Goal: Communication & Community: Answer question/provide support

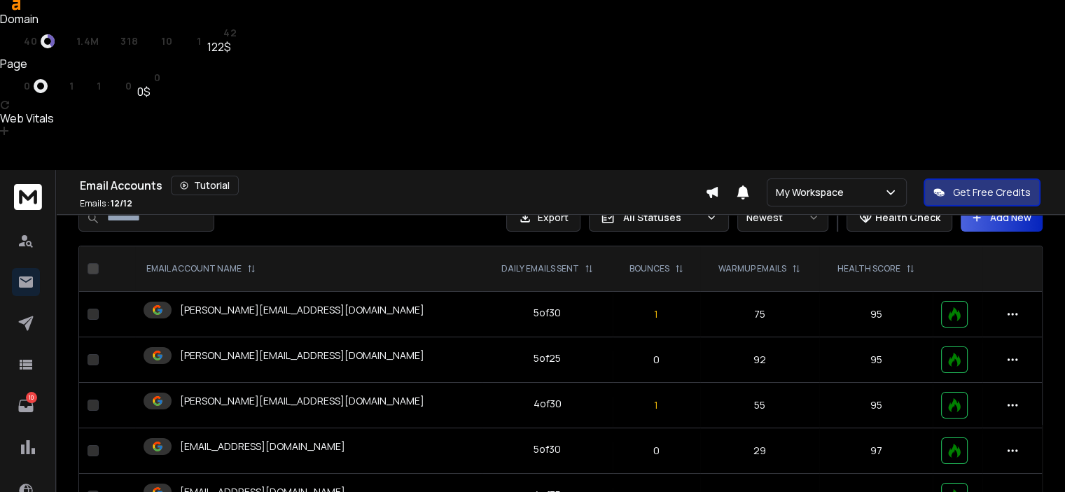
click at [25, 277] on icon at bounding box center [26, 282] width 14 height 11
click at [27, 400] on icon at bounding box center [25, 406] width 15 height 13
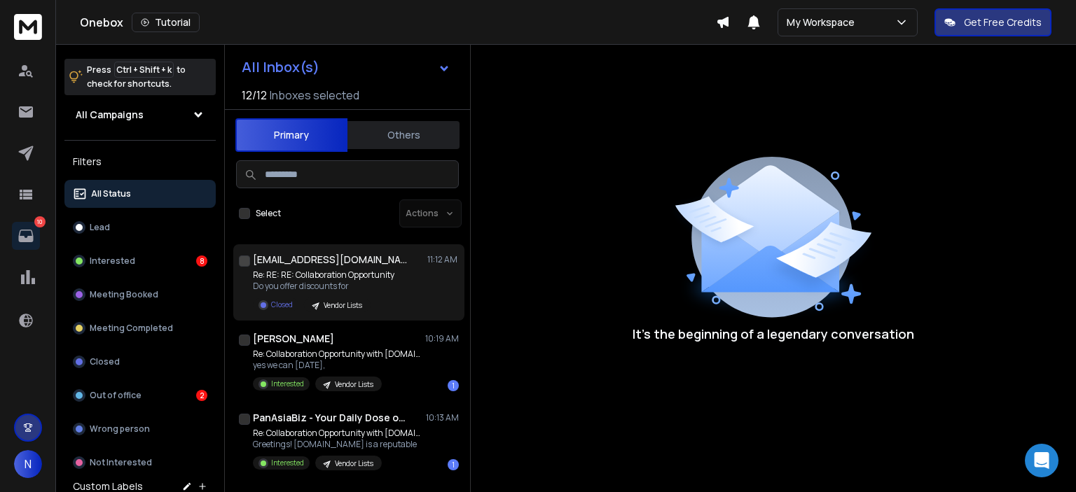
click at [346, 287] on p "Do you offer discounts for" at bounding box center [323, 286] width 141 height 11
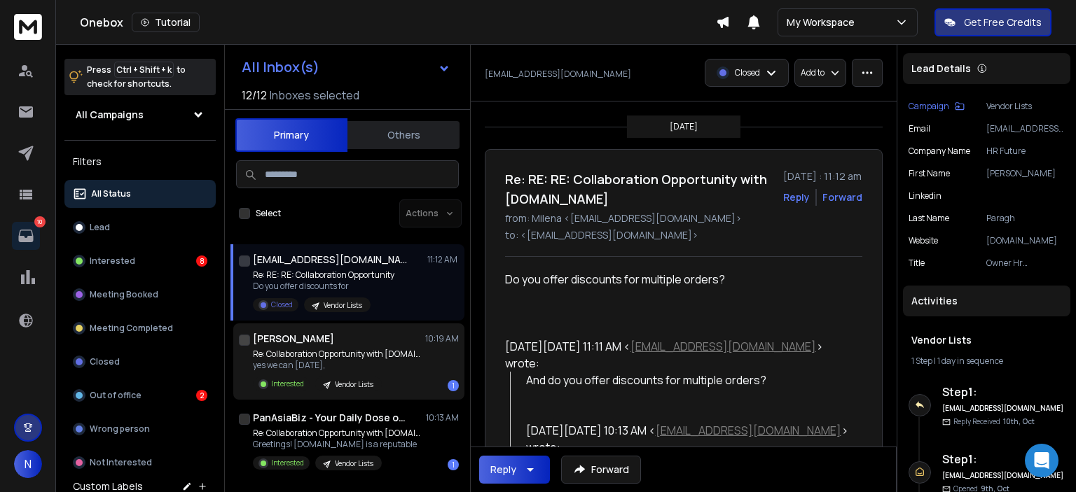
click at [355, 343] on div "[PERSON_NAME] 10:19 AM" at bounding box center [356, 339] width 206 height 14
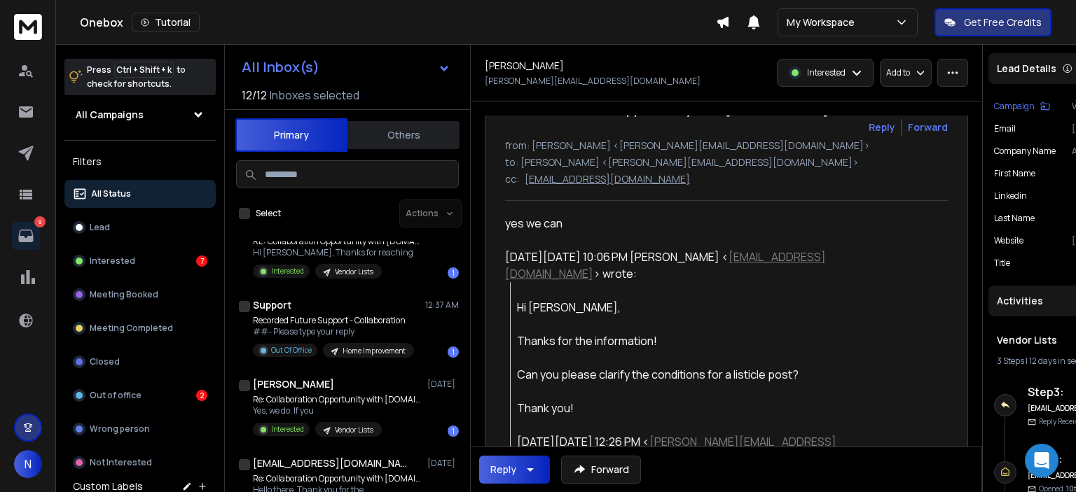
scroll to position [420, 0]
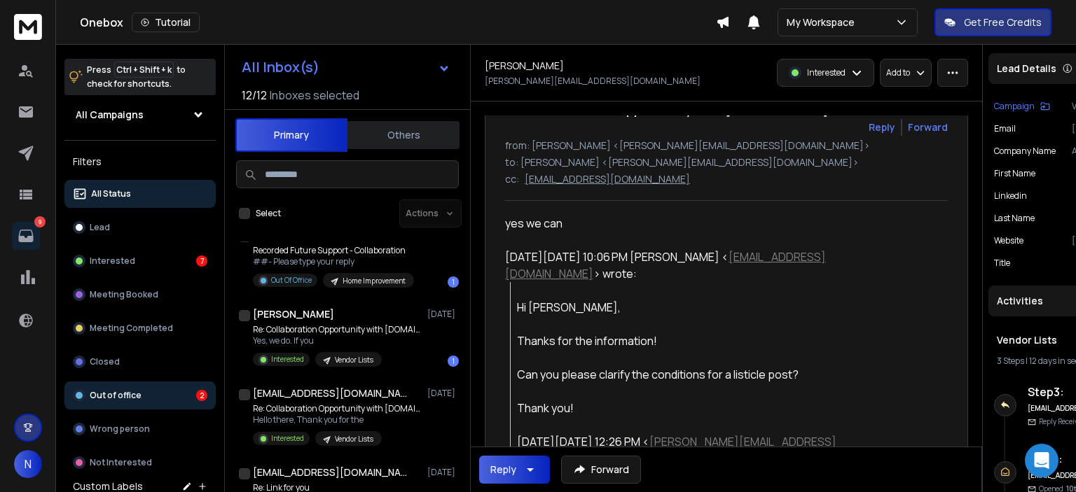
click at [93, 397] on p "Out of office" at bounding box center [116, 395] width 52 height 11
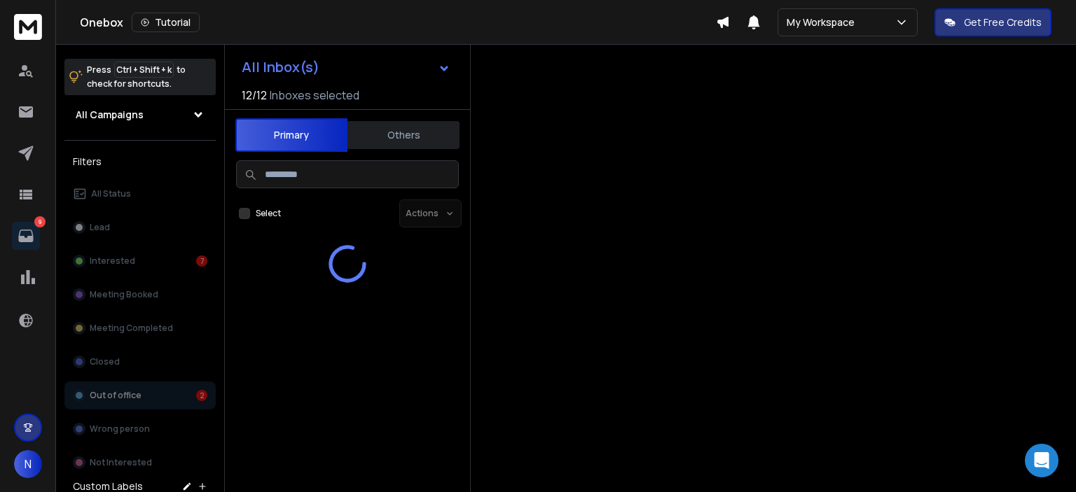
scroll to position [0, 0]
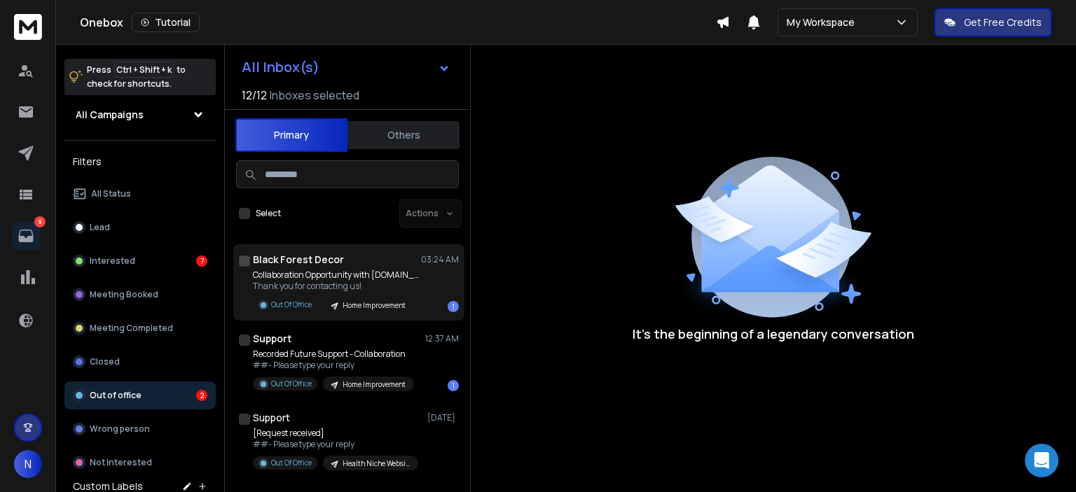
click at [355, 264] on div "Black Forest Decor 03:24 AM" at bounding box center [356, 260] width 206 height 14
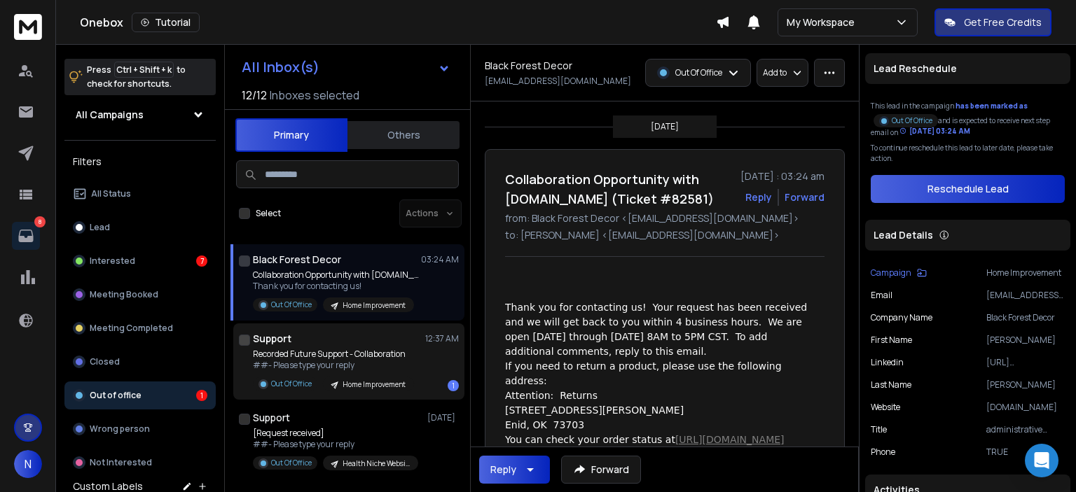
click at [345, 369] on p "##- Please type your reply" at bounding box center [333, 365] width 161 height 11
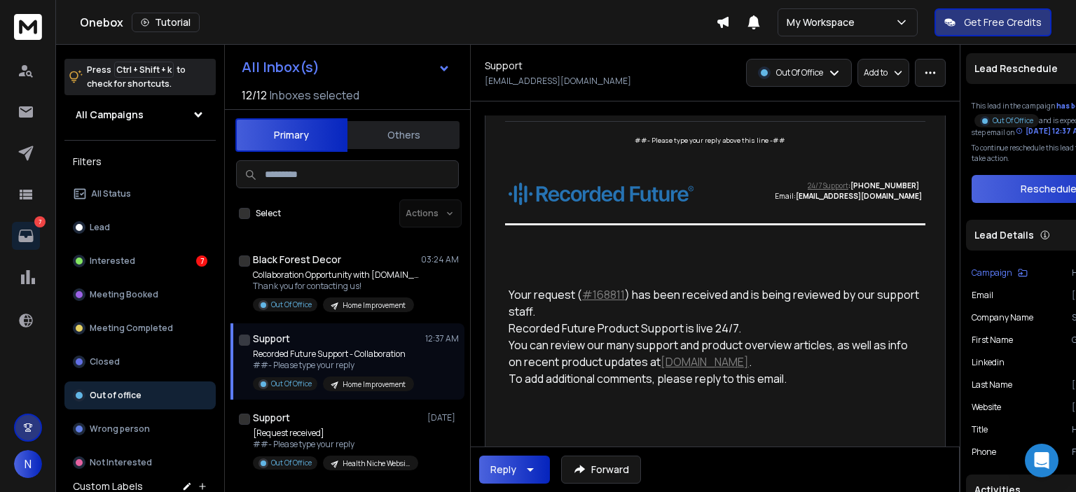
scroll to position [140, 0]
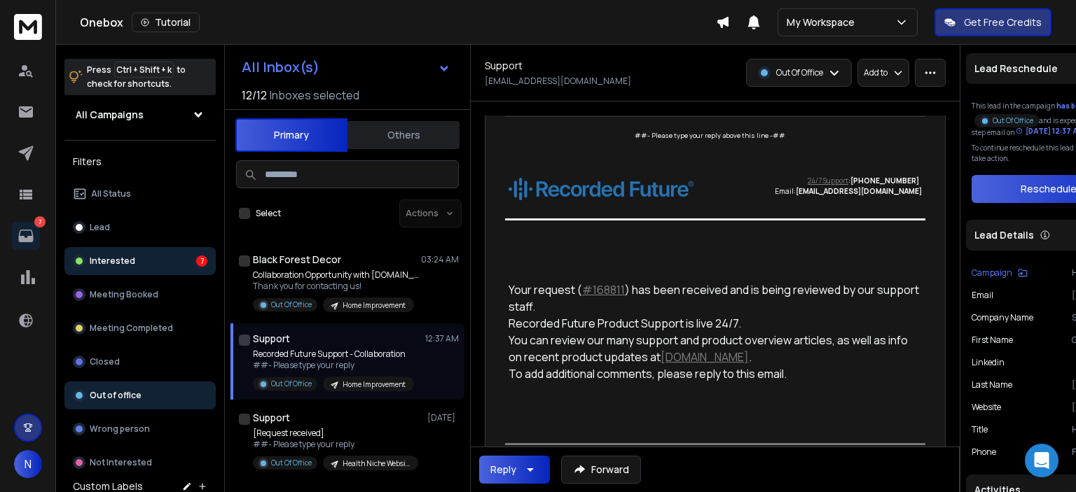
click at [127, 260] on p "Interested" at bounding box center [113, 261] width 46 height 11
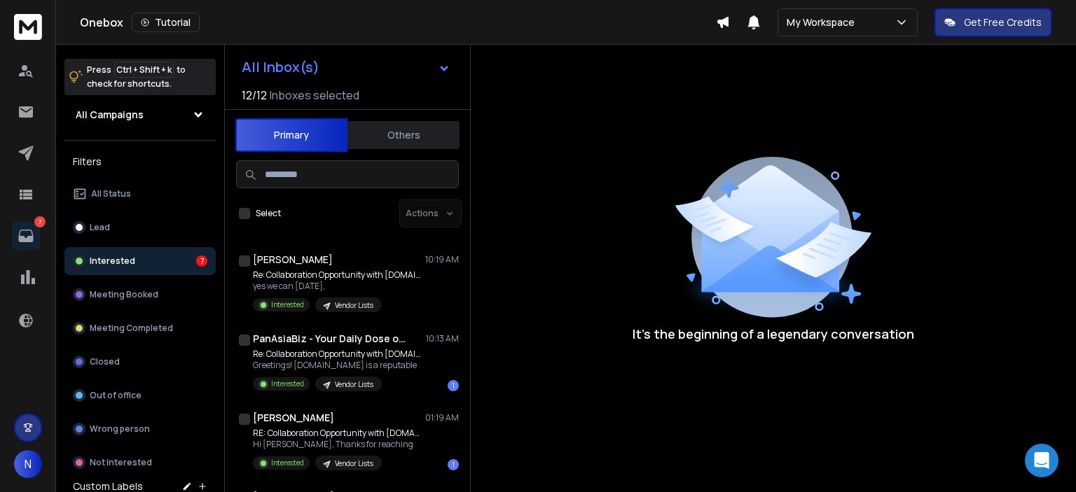
scroll to position [406, 0]
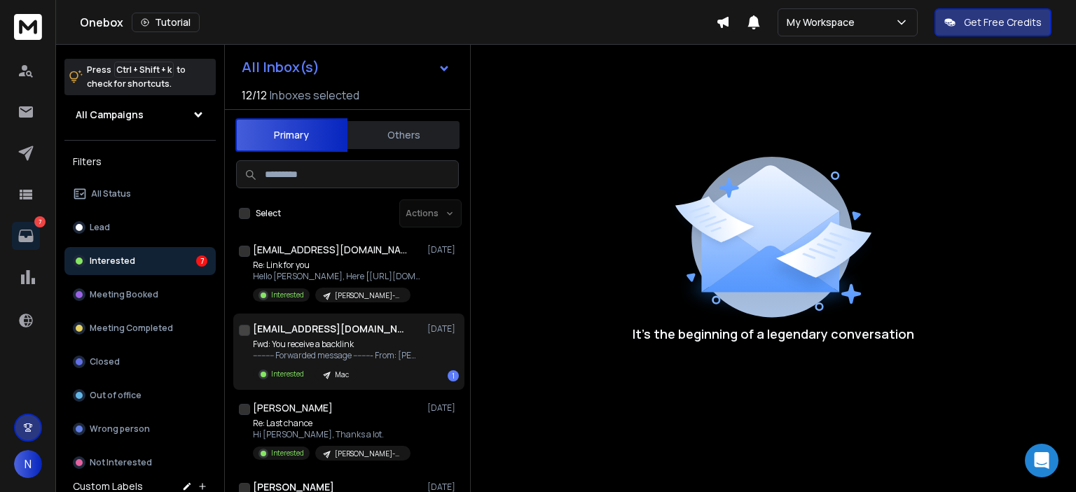
click at [350, 324] on h1 "[EMAIL_ADDRESS][DOMAIN_NAME]" at bounding box center [330, 329] width 154 height 14
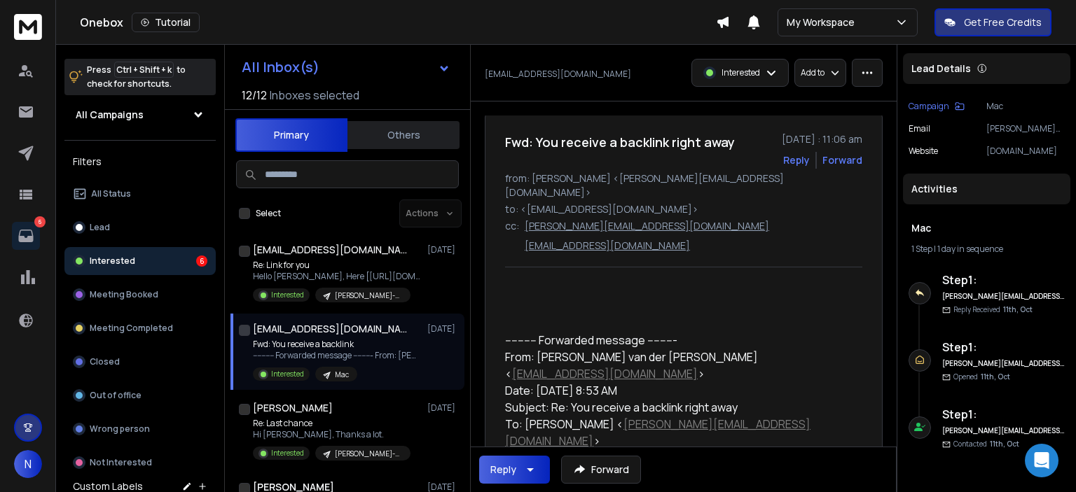
scroll to position [0, 0]
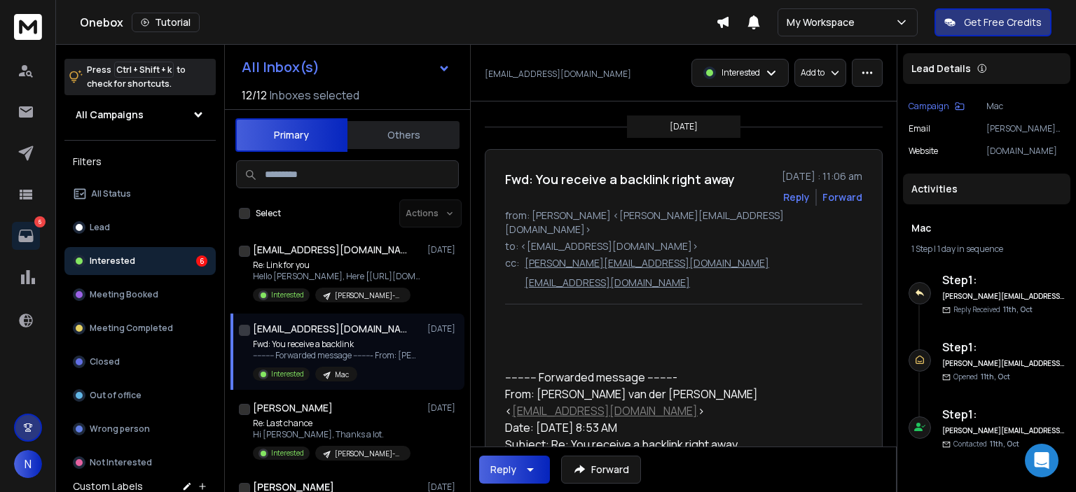
click at [770, 72] on icon at bounding box center [771, 72] width 11 height 11
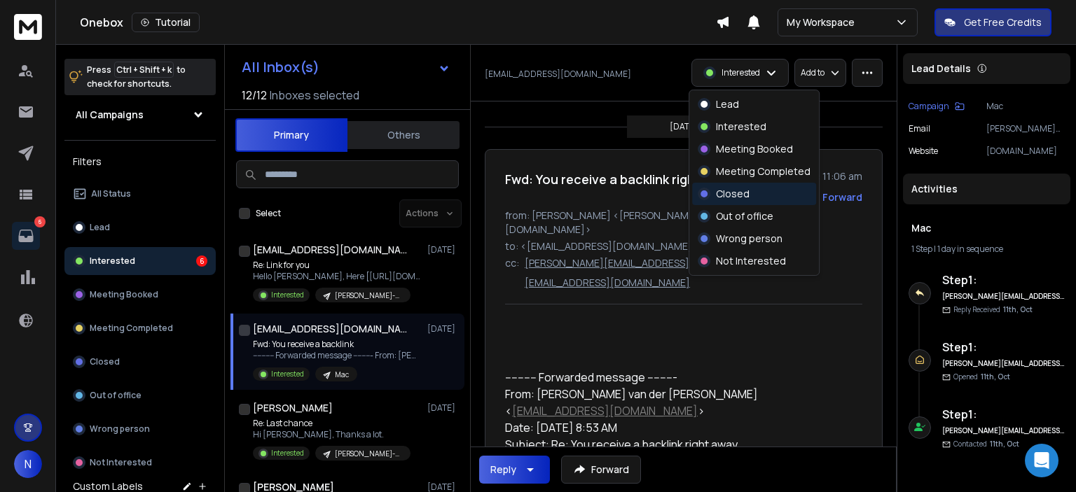
click at [745, 193] on p "Closed" at bounding box center [733, 194] width 34 height 14
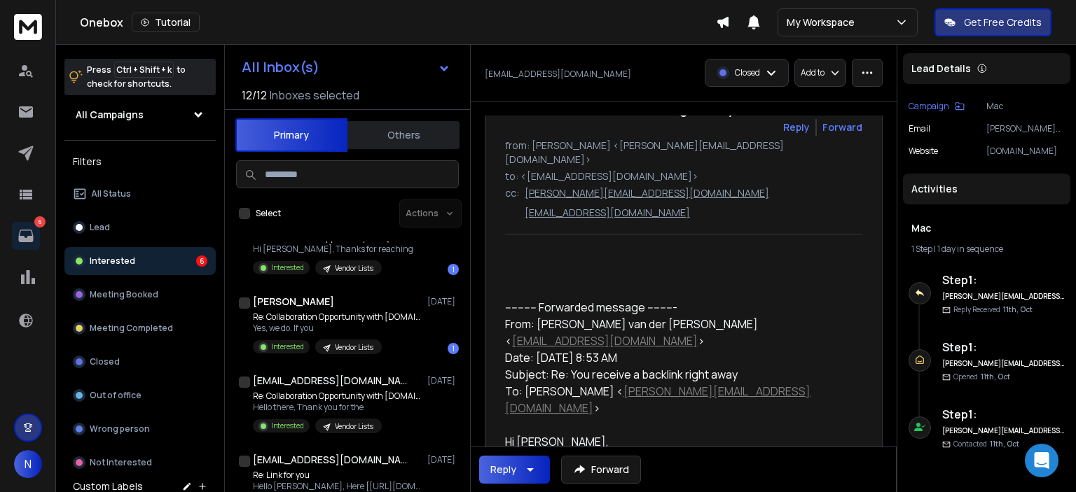
scroll to position [140, 0]
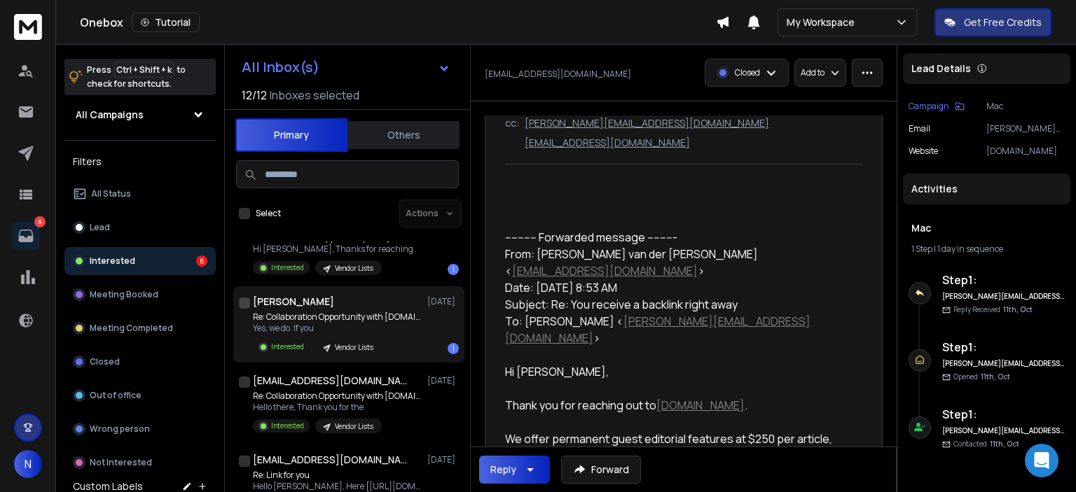
click at [303, 303] on h1 "[PERSON_NAME]" at bounding box center [293, 302] width 81 height 14
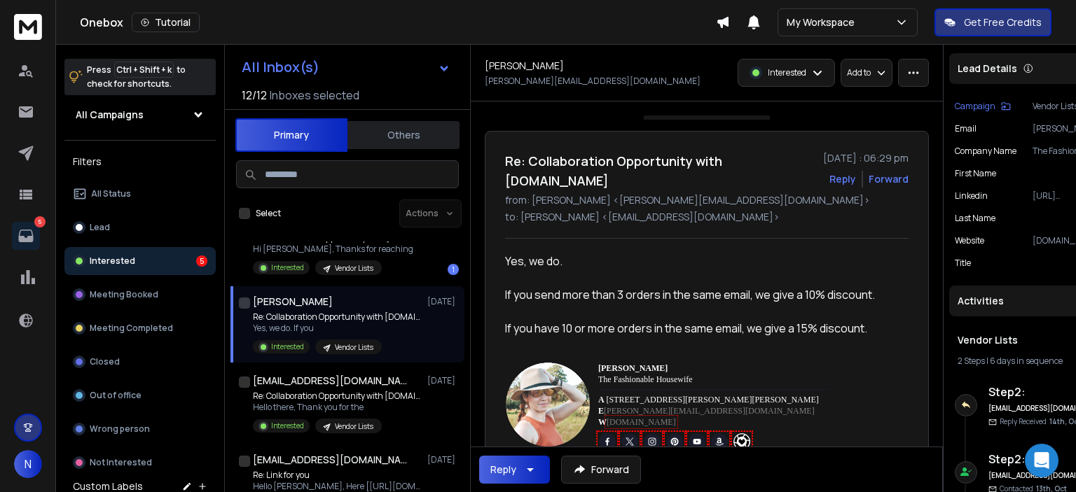
scroll to position [0, 0]
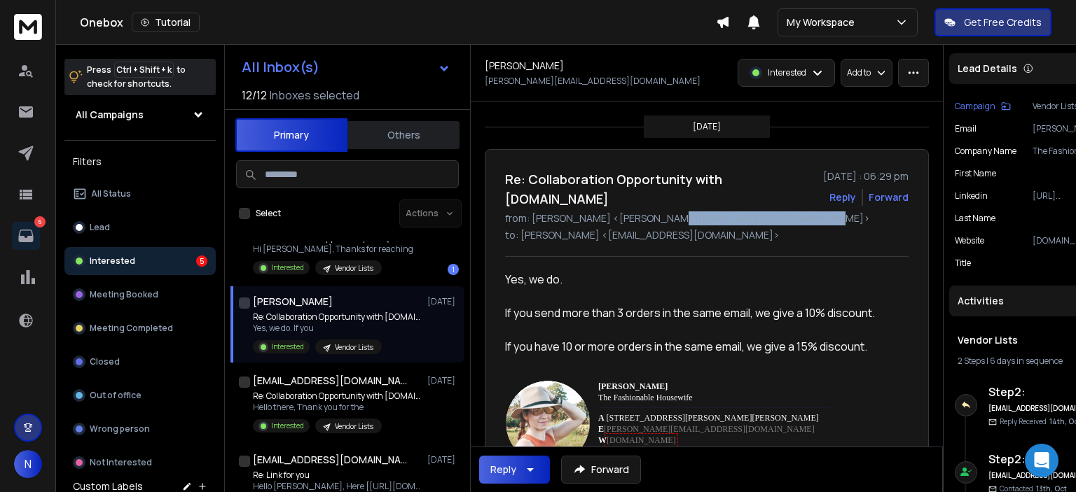
drag, startPoint x: 658, startPoint y: 220, endPoint x: 791, endPoint y: 219, distance: 133.8
click at [791, 219] on p "from: [PERSON_NAME] <[PERSON_NAME][EMAIL_ADDRESS][DOMAIN_NAME]>" at bounding box center [706, 219] width 403 height 14
copy p "[DOMAIN_NAME]"
click at [681, 284] on div "Yes, we do." at bounding box center [701, 279] width 392 height 17
click at [619, 477] on button "Forward" at bounding box center [601, 470] width 80 height 28
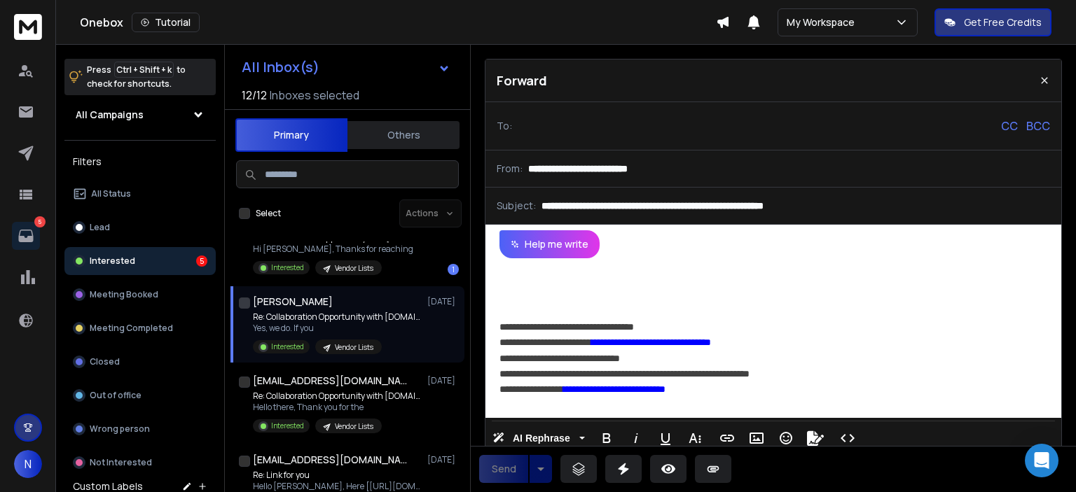
click at [536, 131] on input at bounding box center [567, 125] width 98 height 25
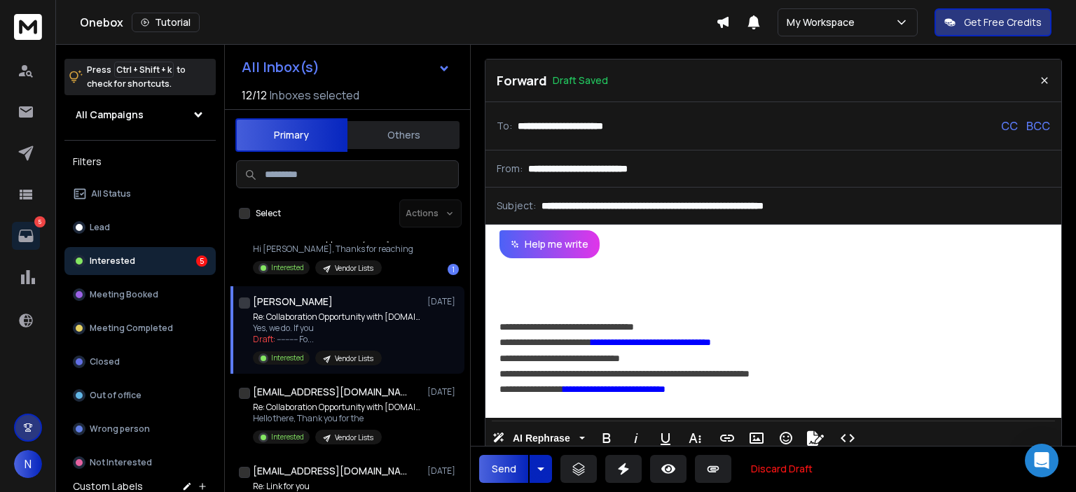
scroll to position [0, 6]
type input "**********"
click at [501, 471] on button "Send" at bounding box center [503, 469] width 49 height 28
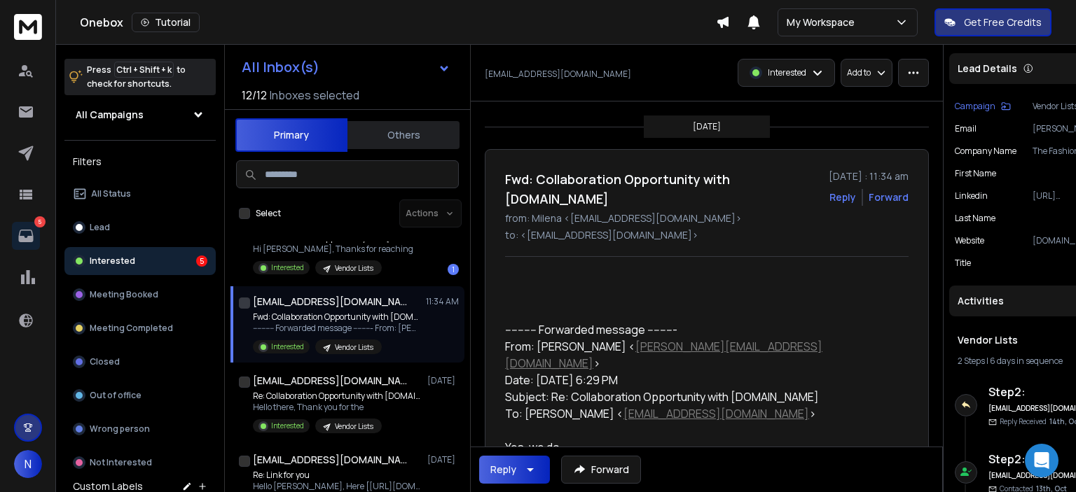
click at [821, 70] on icon at bounding box center [817, 72] width 11 height 11
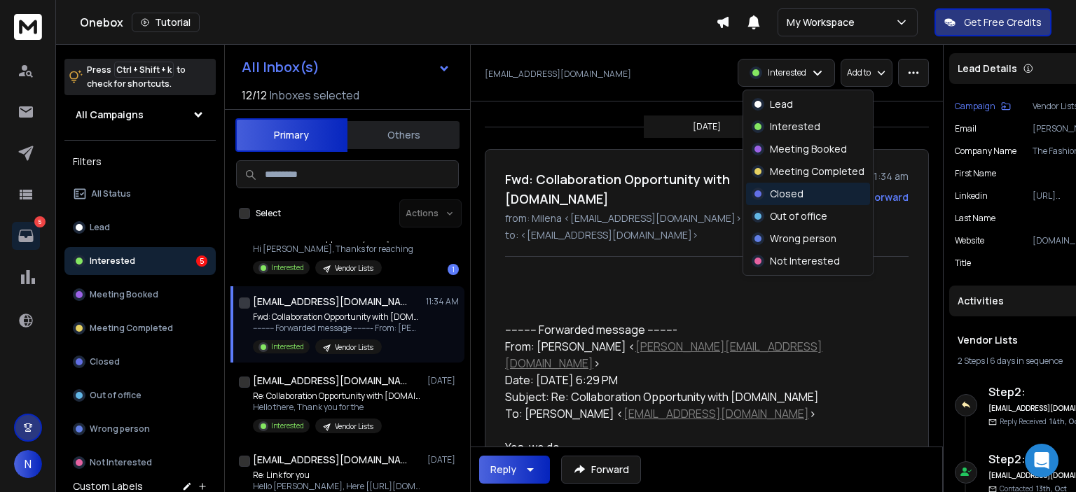
click at [784, 193] on p "Closed" at bounding box center [787, 194] width 34 height 14
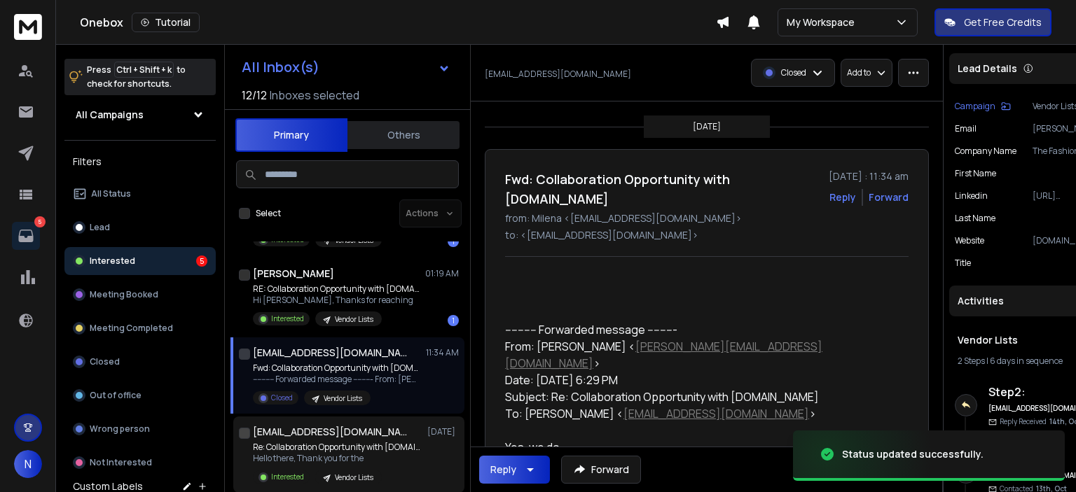
scroll to position [125, 0]
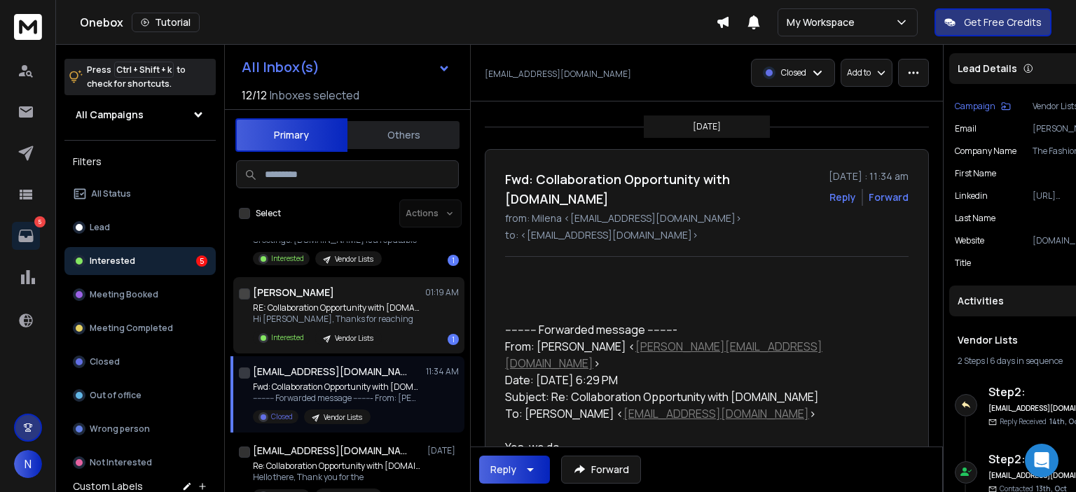
click at [376, 295] on div "[PERSON_NAME] 01:19 AM" at bounding box center [356, 293] width 206 height 14
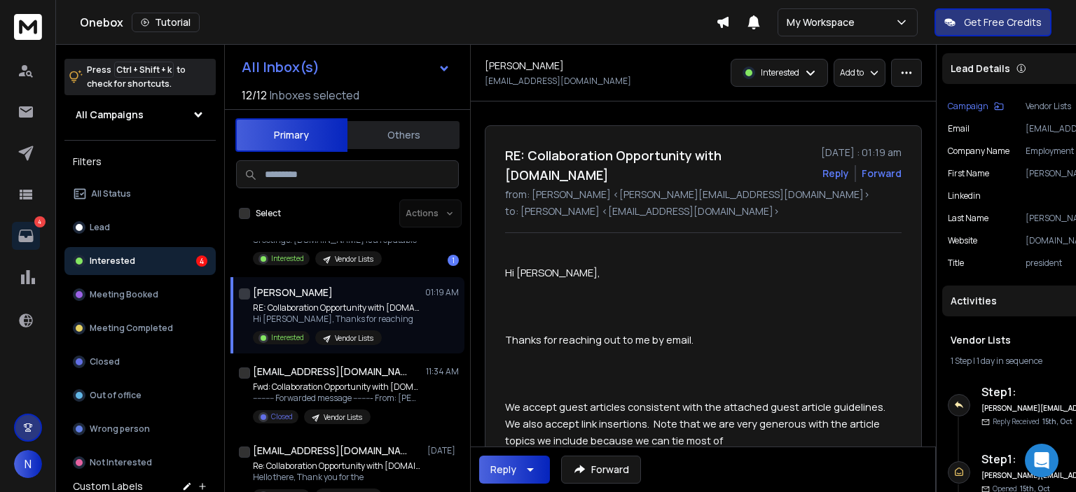
scroll to position [0, 0]
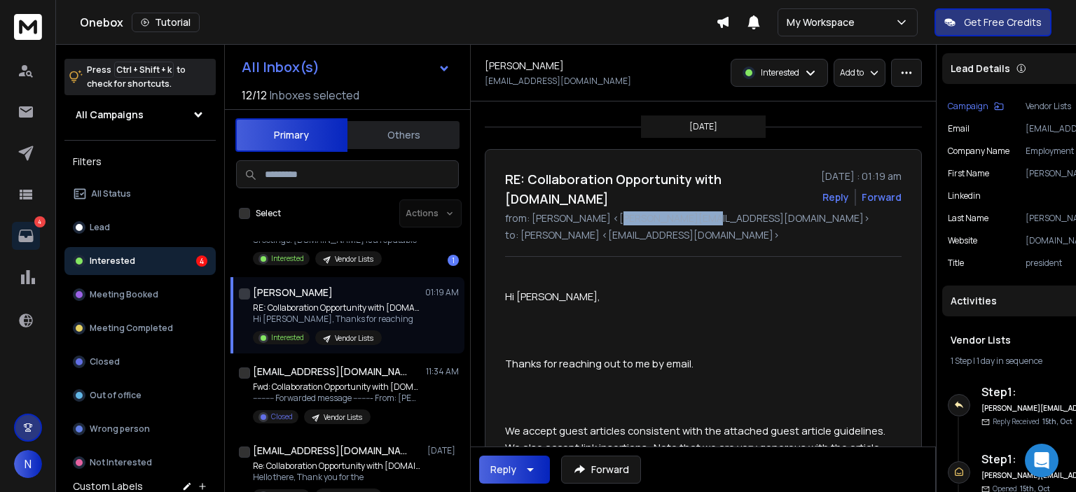
drag, startPoint x: 616, startPoint y: 218, endPoint x: 695, endPoint y: 218, distance: 78.4
click at [695, 218] on p "from: [PERSON_NAME] <[PERSON_NAME][EMAIL_ADDRESS][DOMAIN_NAME]>" at bounding box center [703, 219] width 396 height 14
copy p "[DOMAIN_NAME]"
click at [515, 473] on div "Reply" at bounding box center [503, 470] width 26 height 14
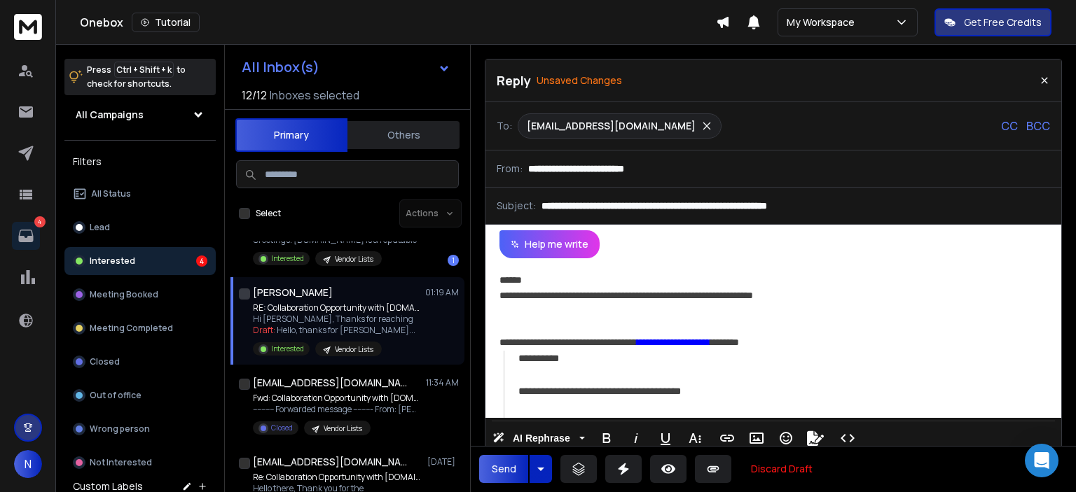
click at [506, 466] on button "Send" at bounding box center [503, 469] width 49 height 28
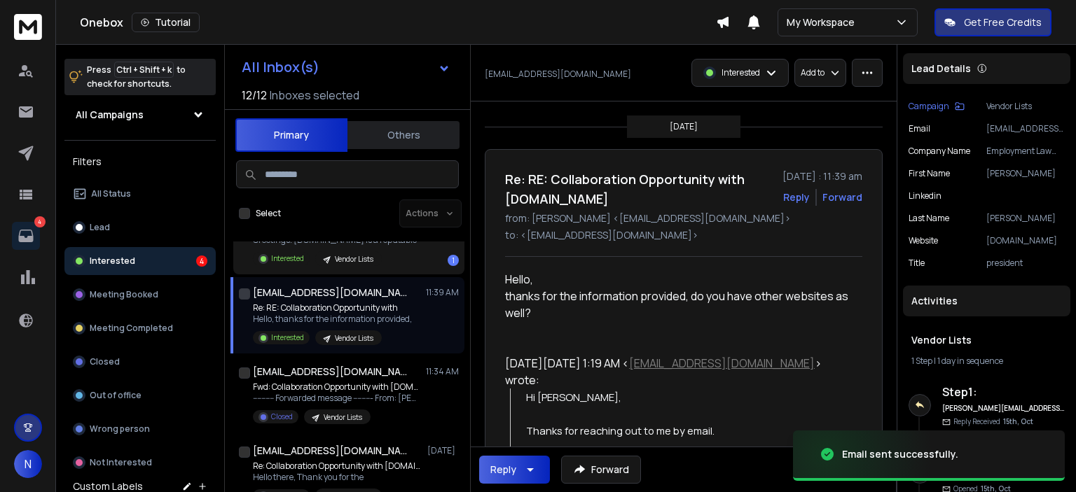
scroll to position [55, 0]
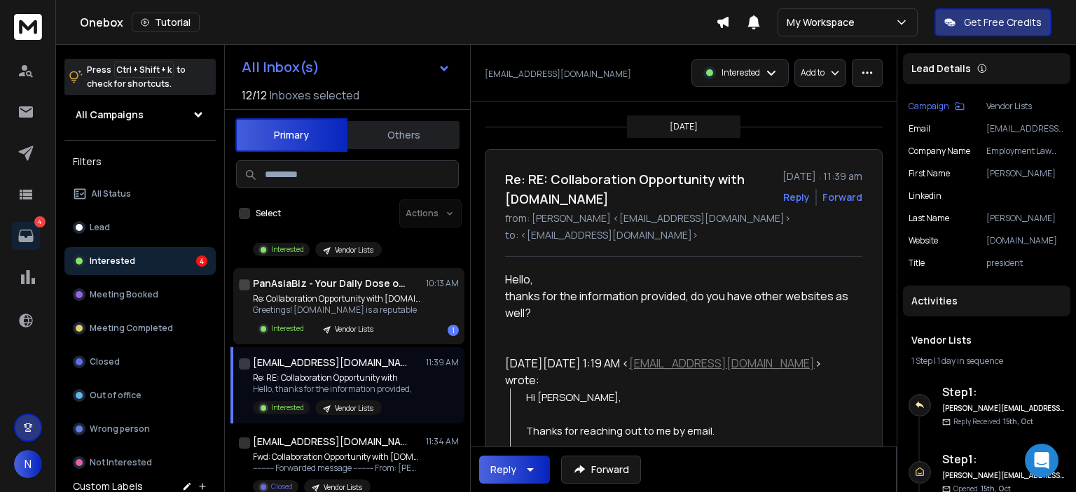
click at [367, 285] on h1 "PanAsiaBiz - Your Daily Dose of News" at bounding box center [330, 284] width 154 height 14
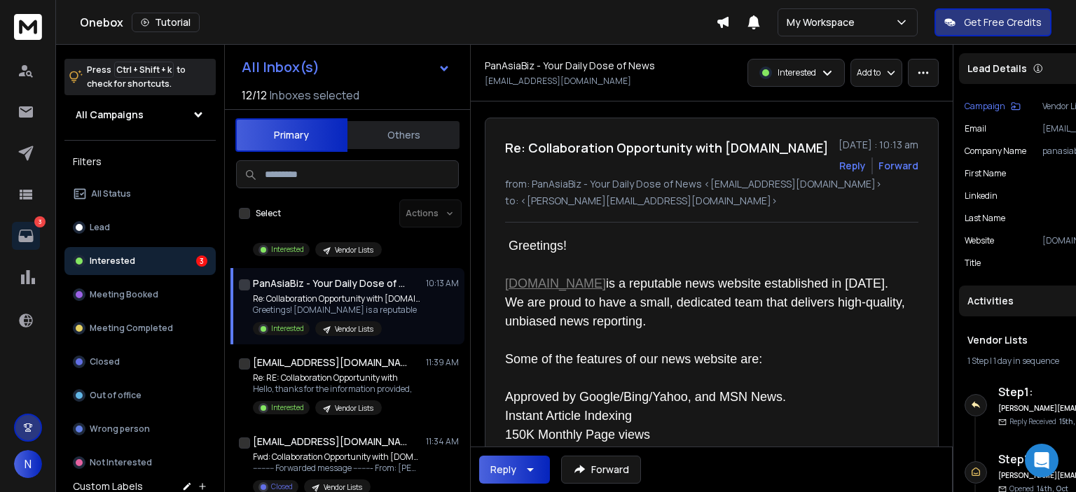
scroll to position [0, 0]
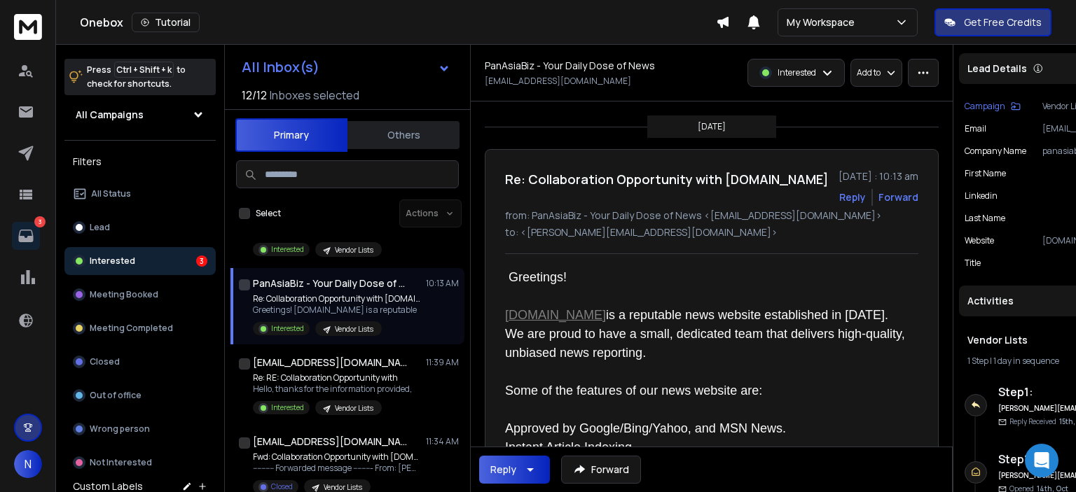
click at [896, 193] on div "Forward" at bounding box center [898, 198] width 40 height 14
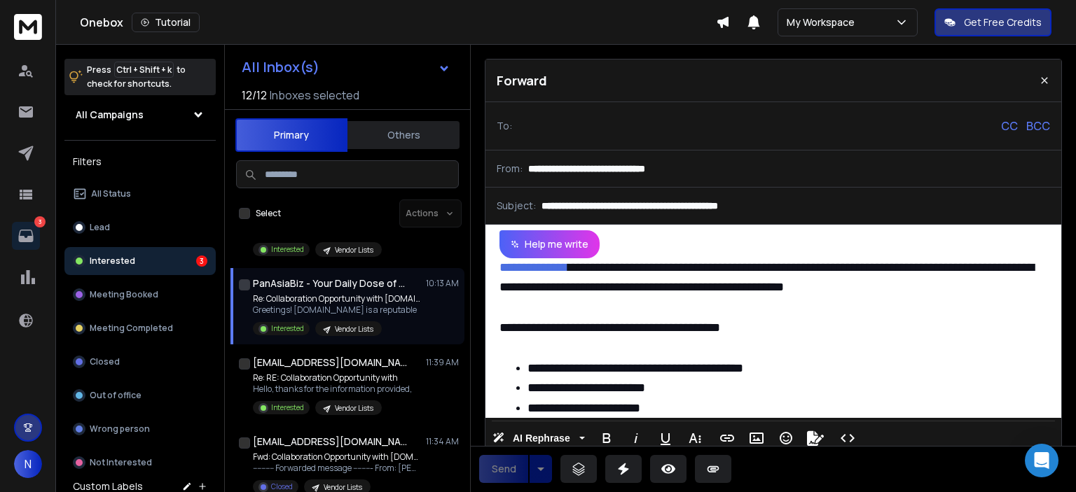
scroll to position [210, 0]
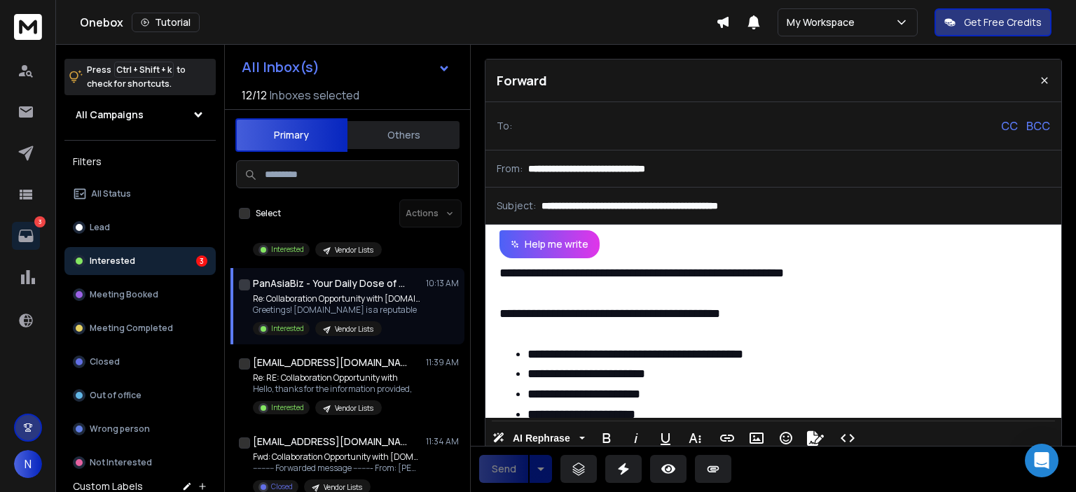
click at [1042, 81] on icon at bounding box center [1044, 80] width 6 height 6
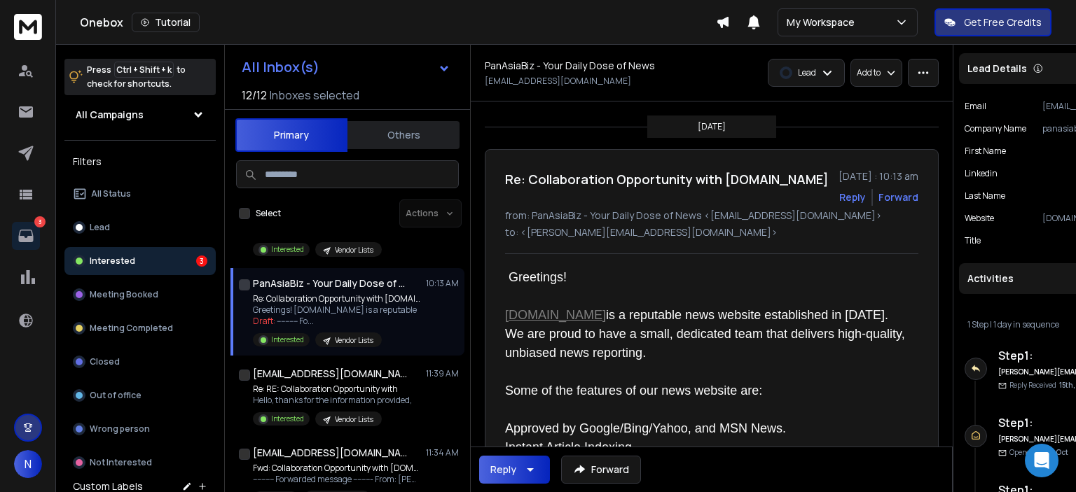
click at [859, 194] on button "Reply" at bounding box center [852, 198] width 27 height 14
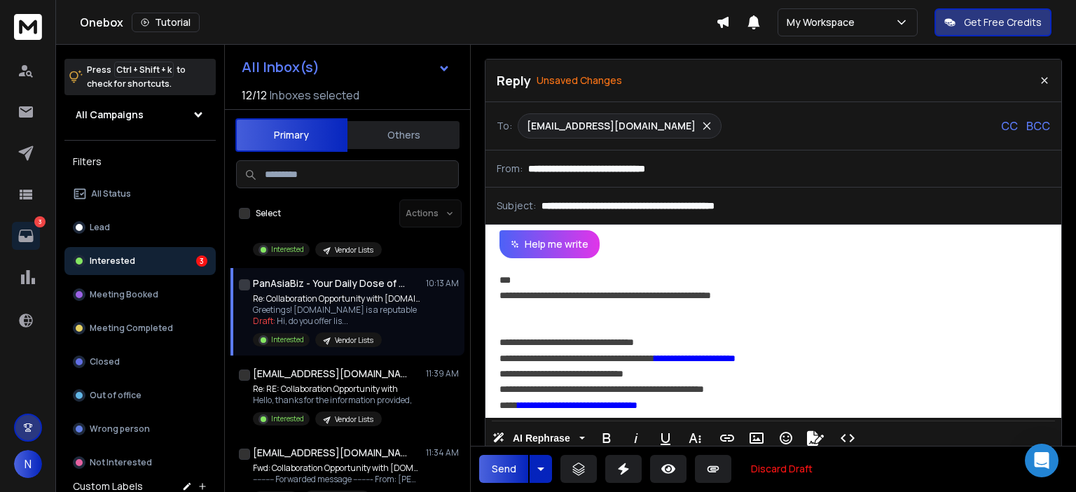
click at [505, 473] on button "Send" at bounding box center [503, 469] width 49 height 28
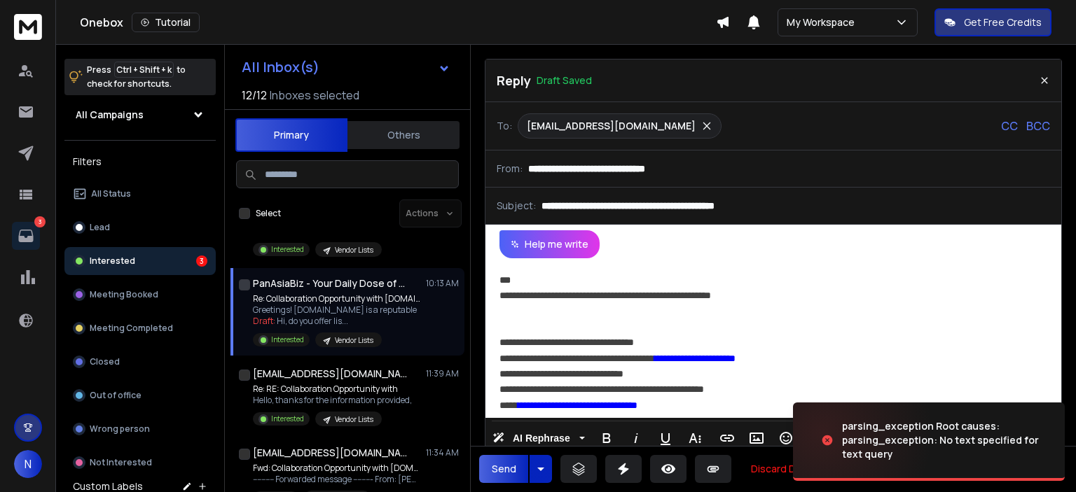
click at [605, 293] on div "**********" at bounding box center [766, 295] width 534 height 15
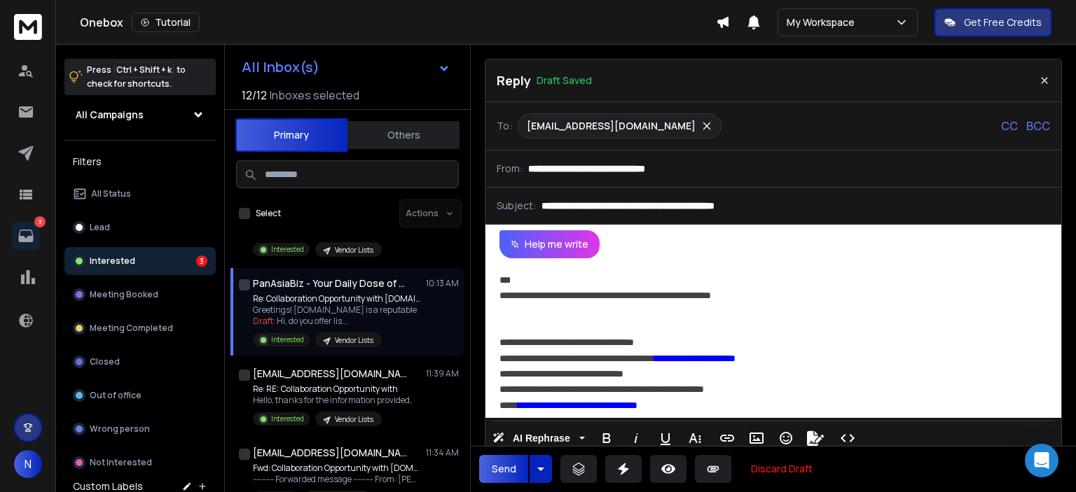
click at [506, 465] on button "Send" at bounding box center [503, 469] width 49 height 28
click at [734, 285] on div "***" at bounding box center [766, 279] width 534 height 15
click at [742, 297] on div "**********" at bounding box center [766, 295] width 534 height 15
click at [762, 293] on div "**********" at bounding box center [766, 295] width 534 height 15
click at [510, 473] on button "Send" at bounding box center [503, 469] width 49 height 28
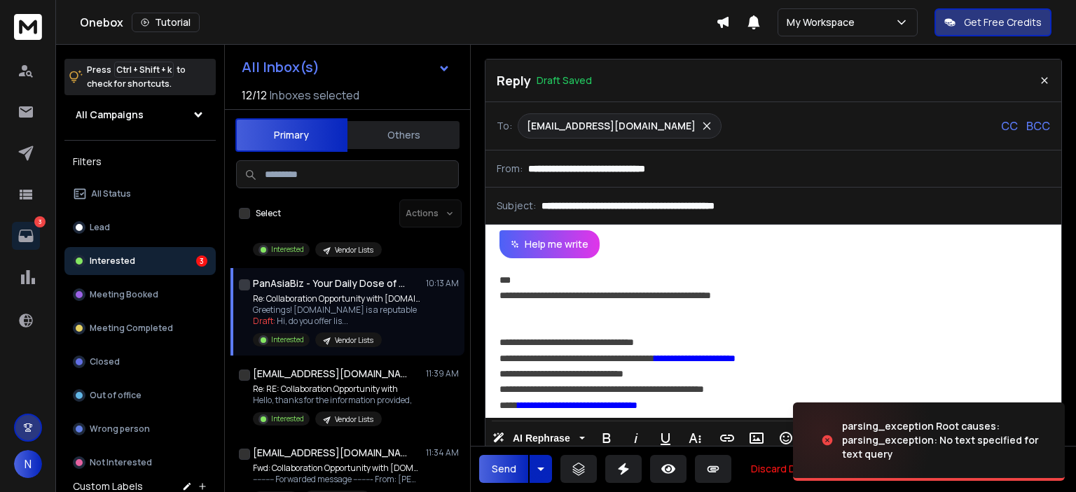
click at [574, 369] on p "**********" at bounding box center [766, 373] width 534 height 15
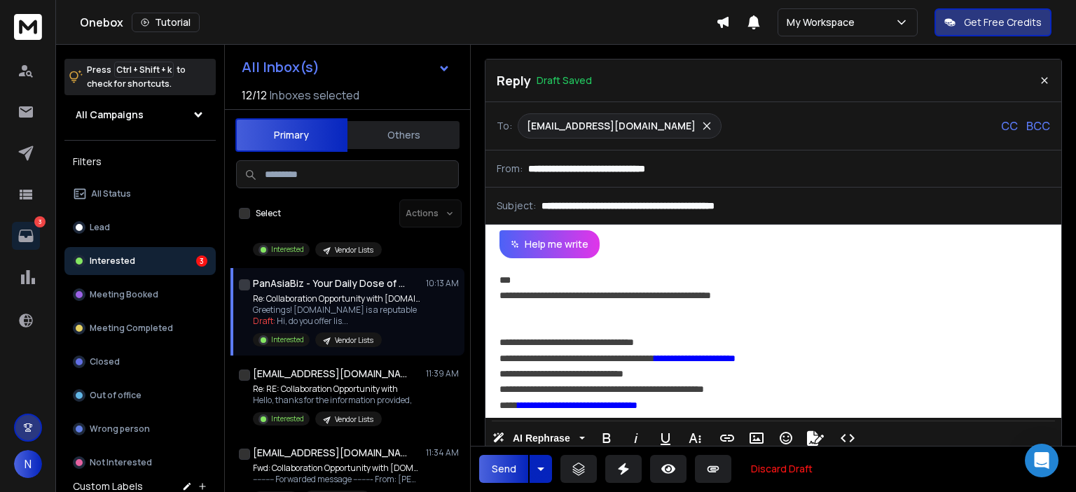
click at [497, 470] on button "Send" at bounding box center [503, 469] width 49 height 28
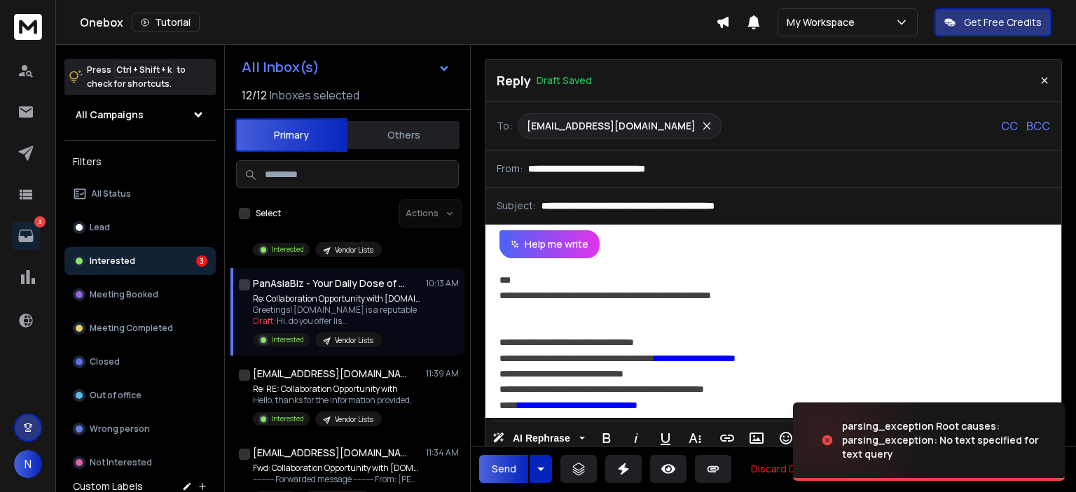
click at [725, 310] on div at bounding box center [773, 311] width 548 height 15
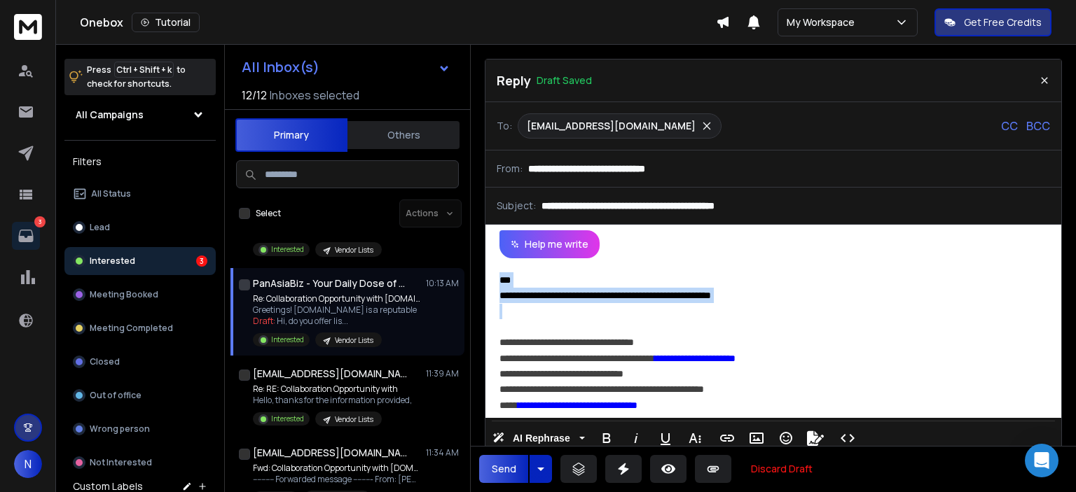
drag, startPoint x: 787, startPoint y: 307, endPoint x: 492, endPoint y: 277, distance: 297.1
click at [492, 277] on div "**********" at bounding box center [773, 338] width 576 height 160
copy div "**********"
click at [595, 312] on div at bounding box center [773, 311] width 548 height 15
drag, startPoint x: 530, startPoint y: 253, endPoint x: 468, endPoint y: 256, distance: 61.7
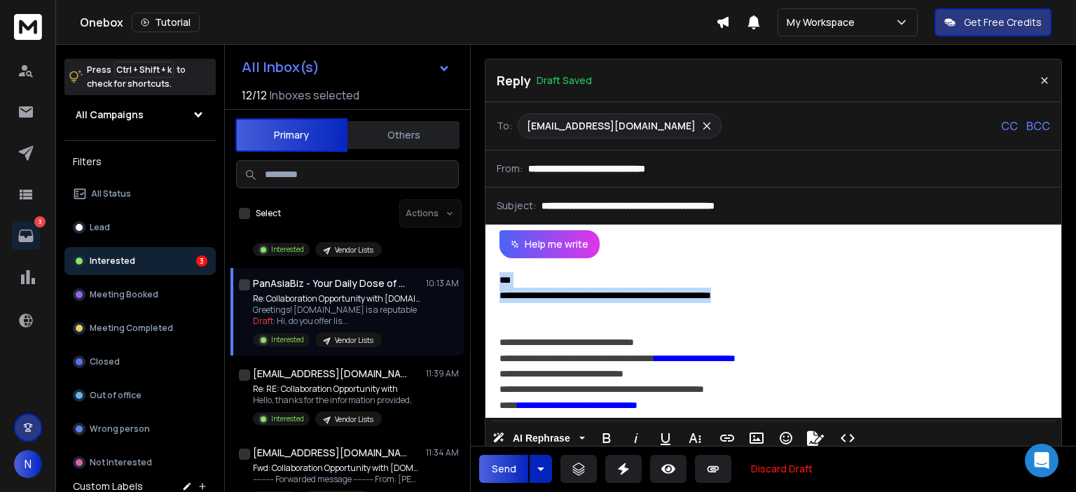
click at [468, 256] on div "All Inbox(s) 12 / 12 Inboxes selected Primary Others Select Actions [PERSON_NAM…" at bounding box center [650, 291] width 852 height 492
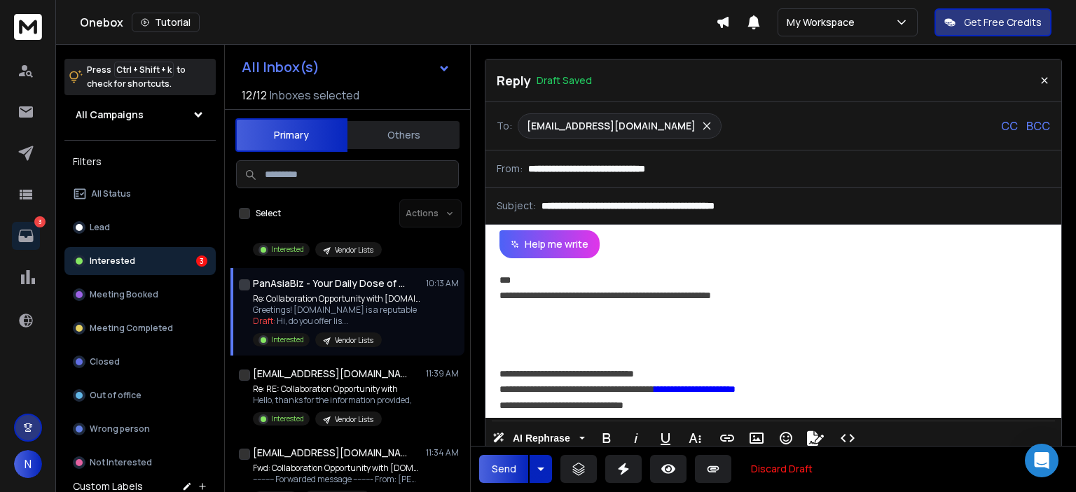
click at [497, 476] on button "Send" at bounding box center [503, 469] width 49 height 28
click at [595, 335] on div at bounding box center [773, 342] width 548 height 15
click at [305, 305] on p "Greetings! [DOMAIN_NAME] is a reputable" at bounding box center [337, 310] width 168 height 11
click at [316, 170] on input at bounding box center [347, 174] width 223 height 28
click at [314, 177] on input at bounding box center [347, 174] width 223 height 28
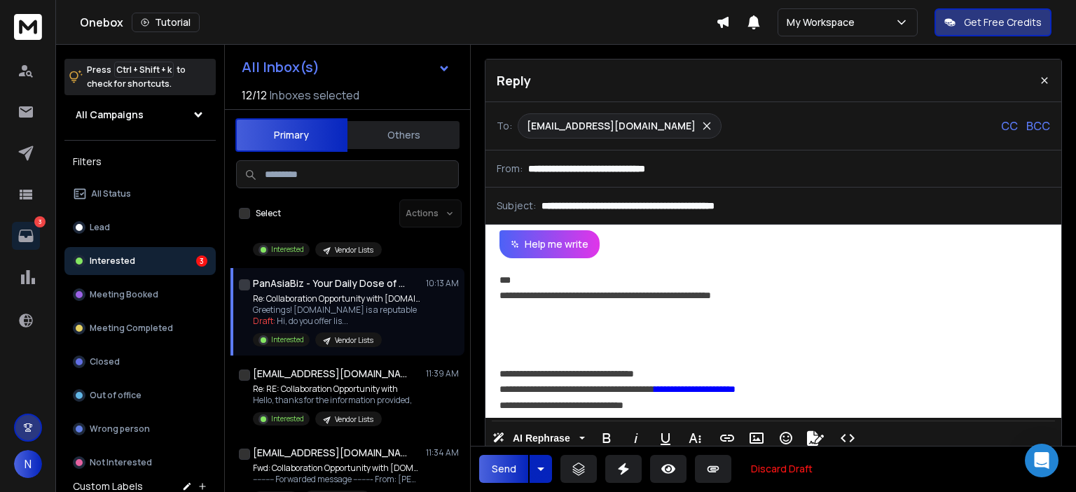
scroll to position [0, 0]
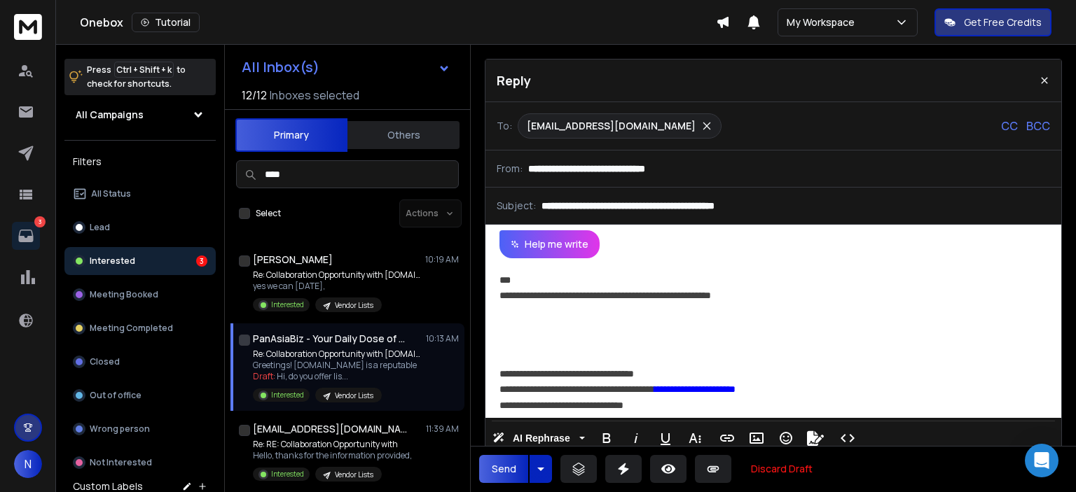
click at [314, 167] on input "****" at bounding box center [347, 174] width 223 height 28
drag, startPoint x: 291, startPoint y: 179, endPoint x: 261, endPoint y: 180, distance: 30.8
click at [261, 180] on input "****" at bounding box center [347, 174] width 223 height 28
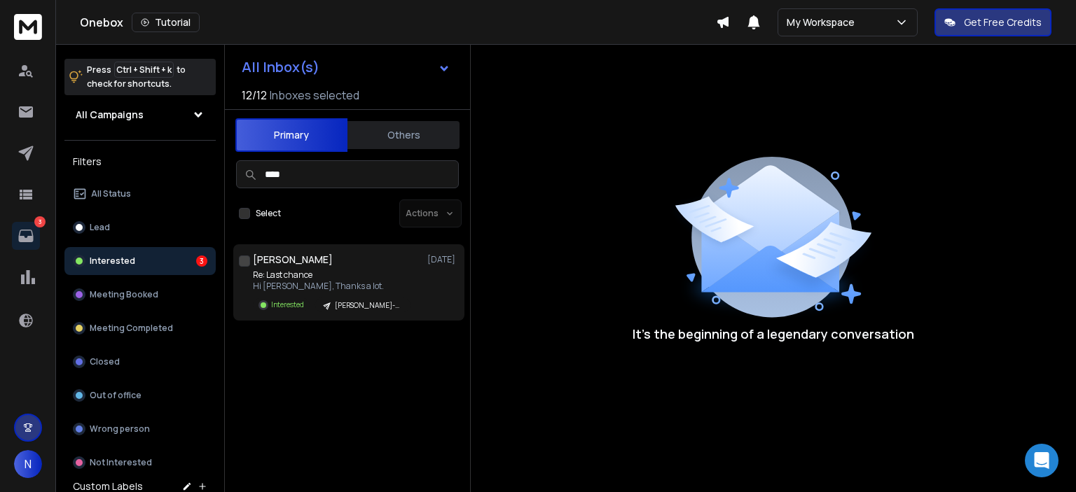
type input "****"
click at [312, 265] on div "[PERSON_NAME] [DATE]" at bounding box center [356, 260] width 206 height 14
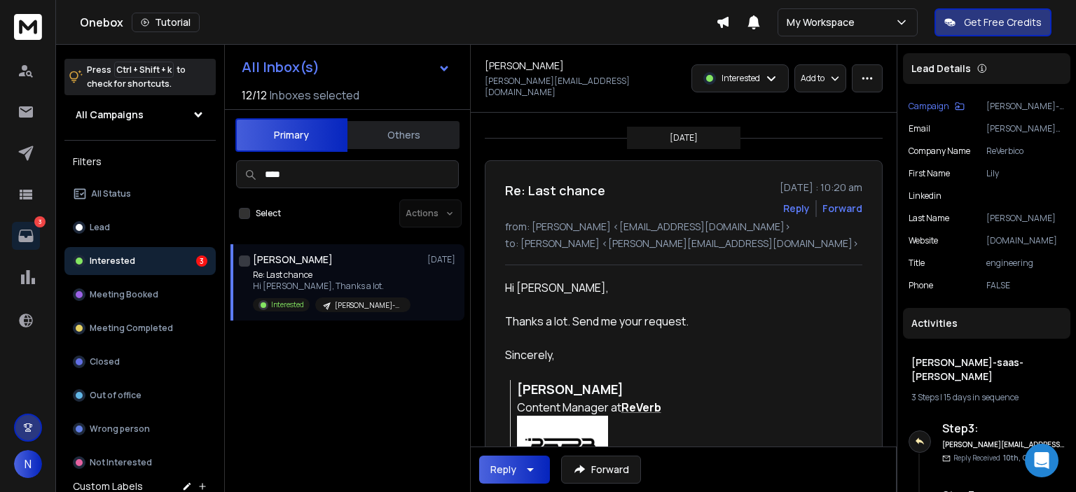
click at [491, 468] on div "Reply" at bounding box center [503, 470] width 26 height 14
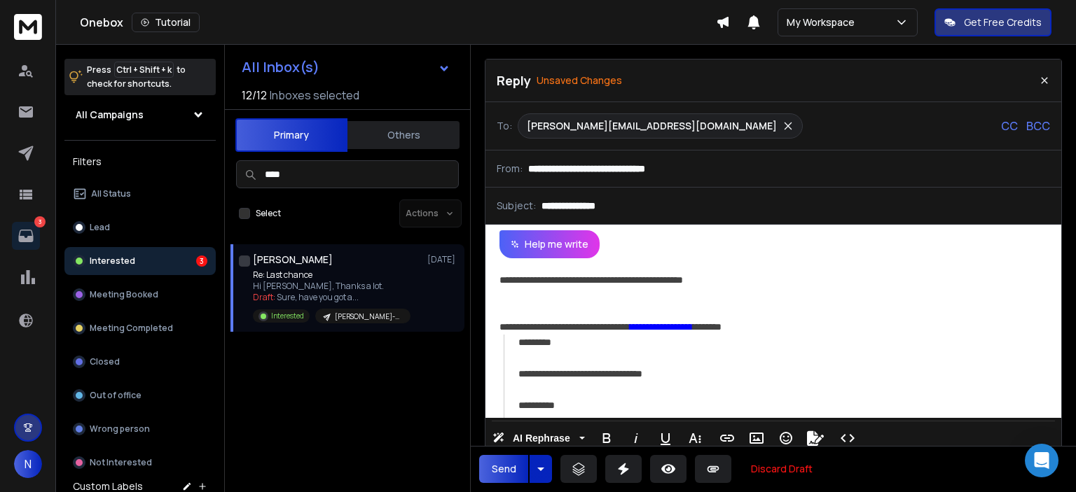
click at [510, 462] on button "Send" at bounding box center [503, 469] width 49 height 28
